Goal: Information Seeking & Learning: Check status

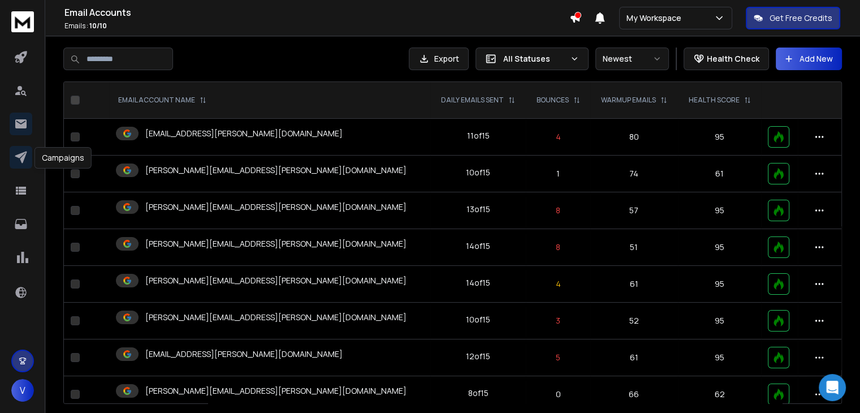
click at [22, 146] on link at bounding box center [21, 157] width 23 height 23
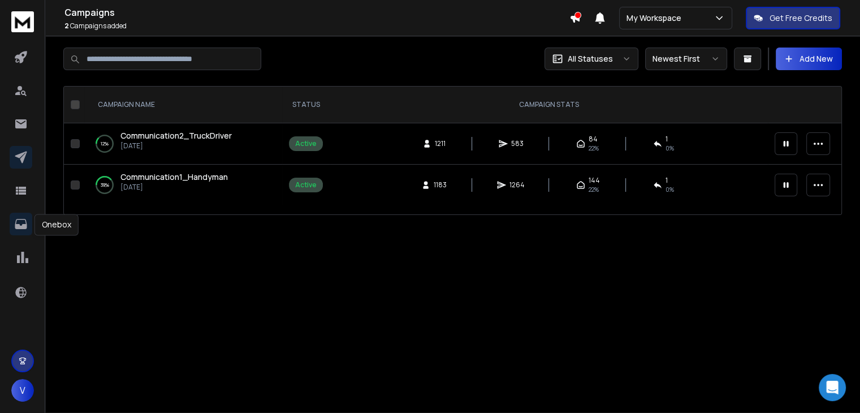
click at [28, 233] on link at bounding box center [21, 224] width 23 height 23
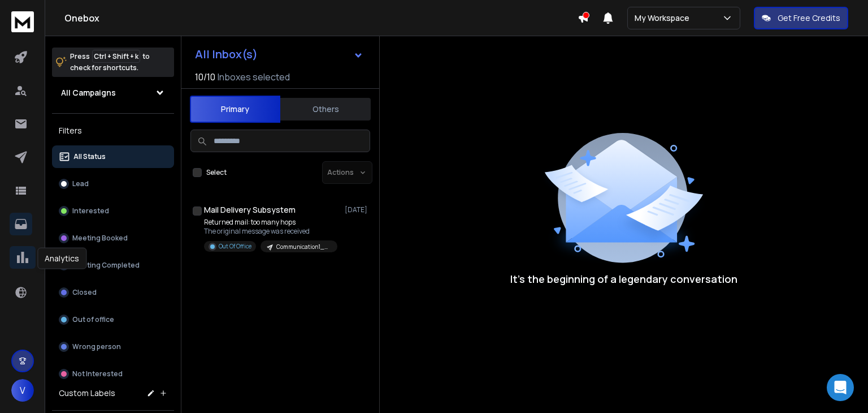
click at [21, 254] on icon at bounding box center [22, 257] width 11 height 11
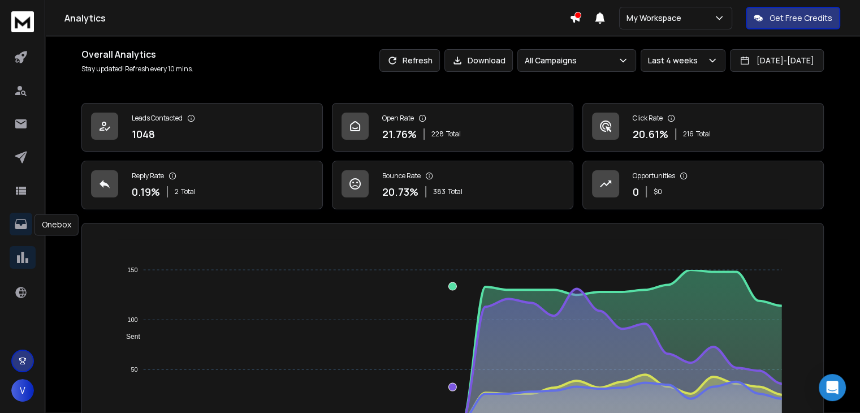
click at [19, 225] on icon at bounding box center [21, 224] width 12 height 10
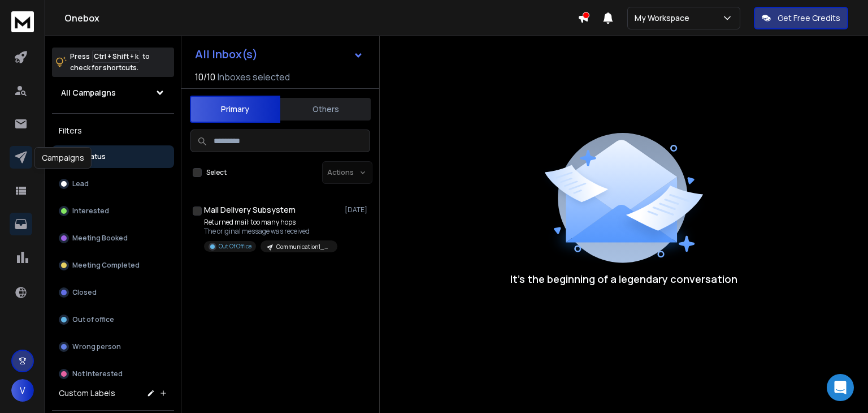
click at [18, 155] on icon at bounding box center [21, 157] width 12 height 12
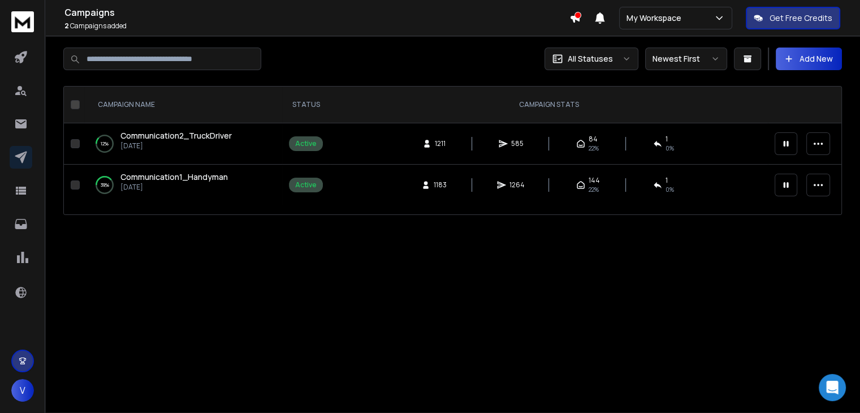
click at [593, 144] on span "22 %" at bounding box center [593, 148] width 10 height 9
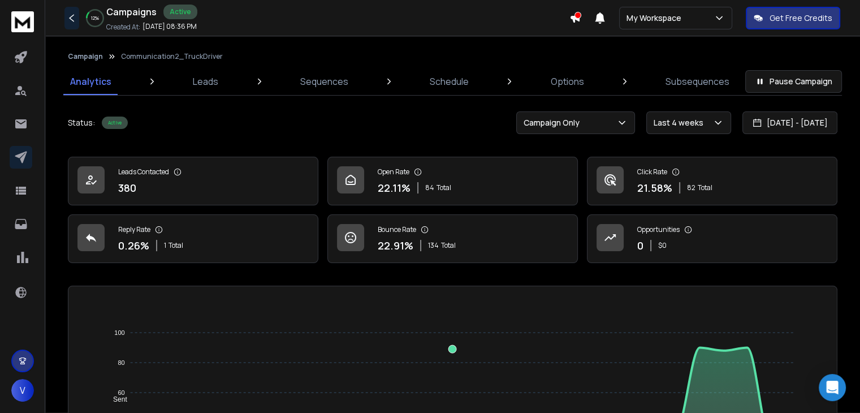
click at [72, 17] on icon at bounding box center [72, 18] width 10 height 10
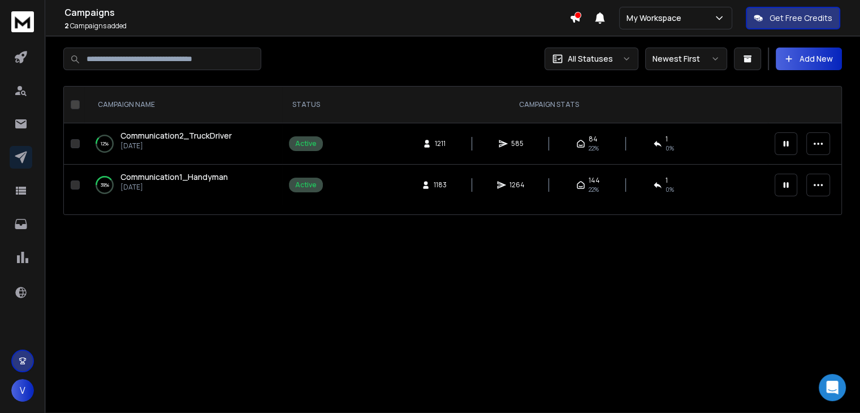
click at [324, 178] on td "Active" at bounding box center [305, 184] width 47 height 41
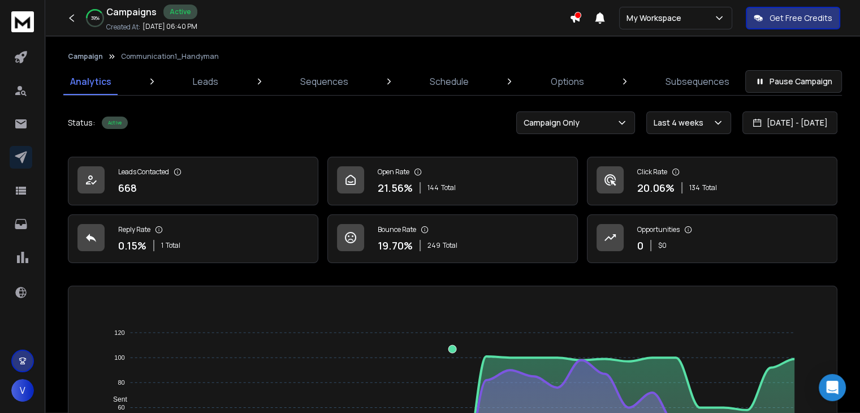
click at [419, 54] on div "Campaign Communication1_Handyman" at bounding box center [452, 56] width 769 height 9
